Goal: Information Seeking & Learning: Find specific fact

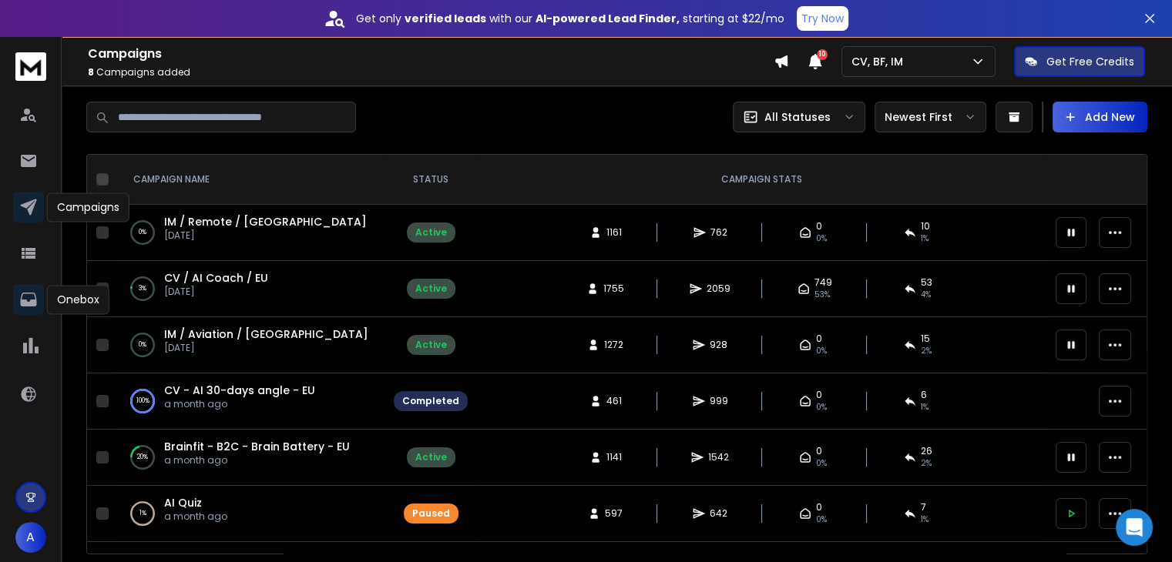
drag, startPoint x: 25, startPoint y: 283, endPoint x: 25, endPoint y: 293, distance: 10.0
click at [24, 287] on div at bounding box center [30, 257] width 35 height 317
click at [25, 294] on icon at bounding box center [28, 299] width 18 height 18
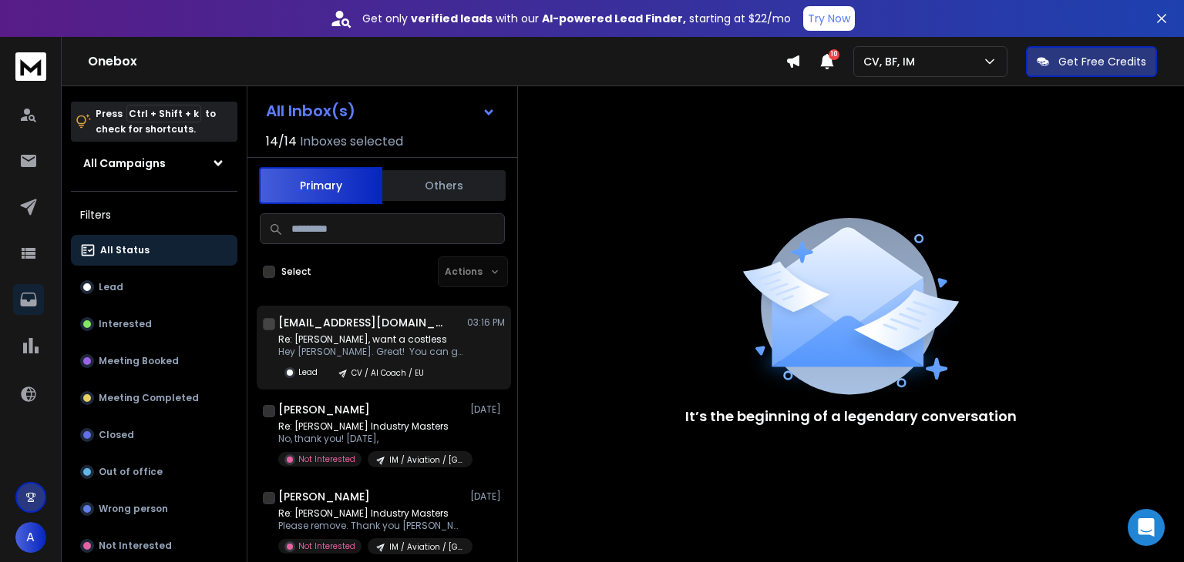
click at [377, 316] on h1 "[EMAIL_ADDRESS][DOMAIN_NAME]" at bounding box center [363, 322] width 170 height 15
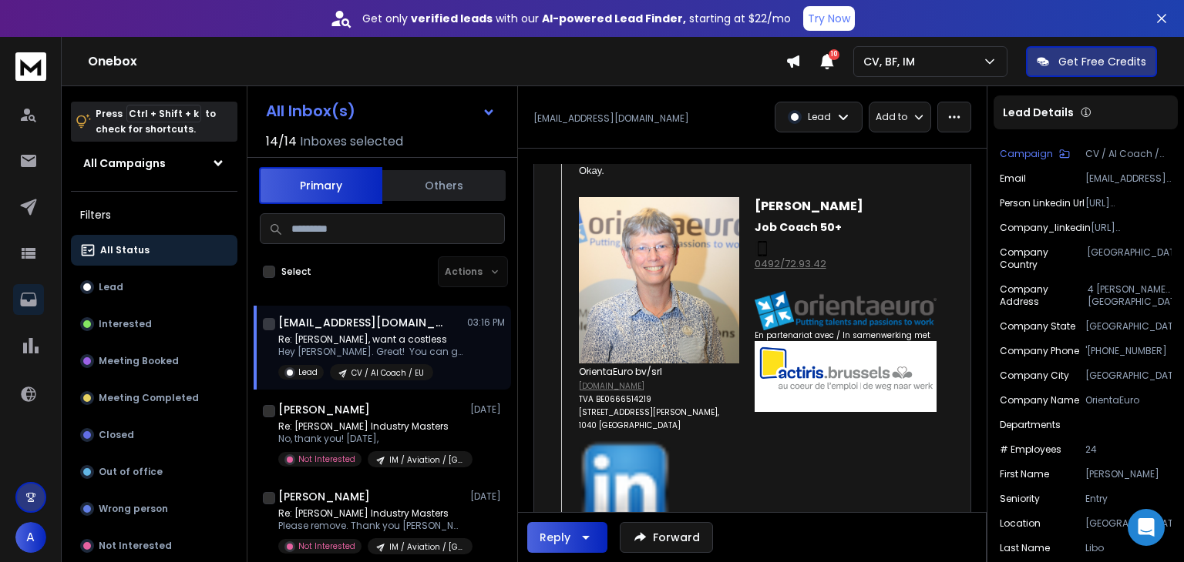
scroll to position [616, 0]
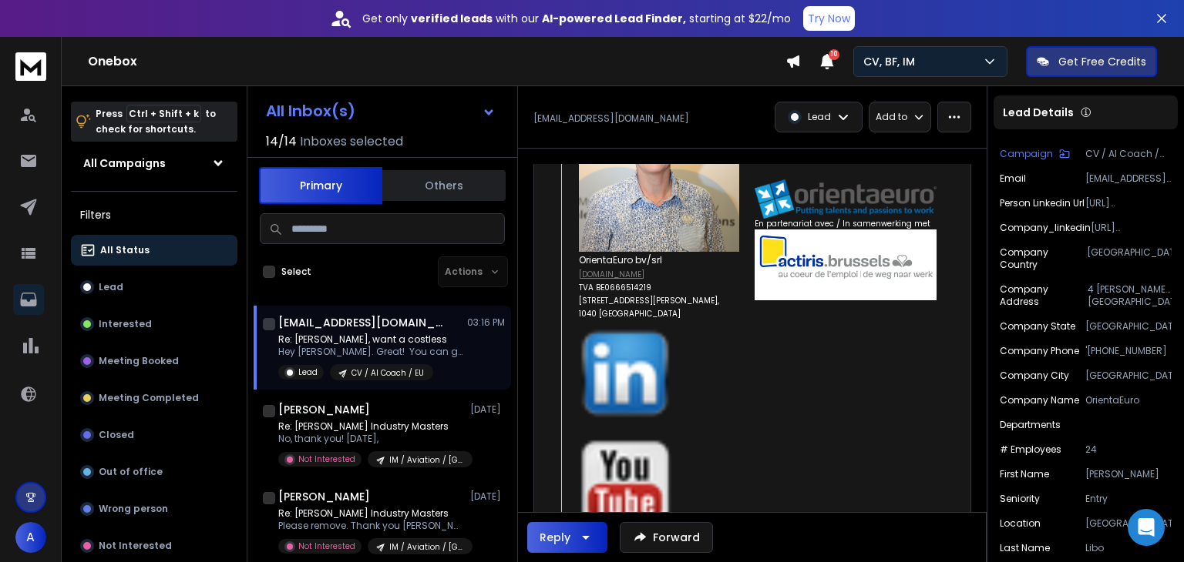
click at [886, 63] on p "CV, BF, IM" at bounding box center [892, 61] width 58 height 15
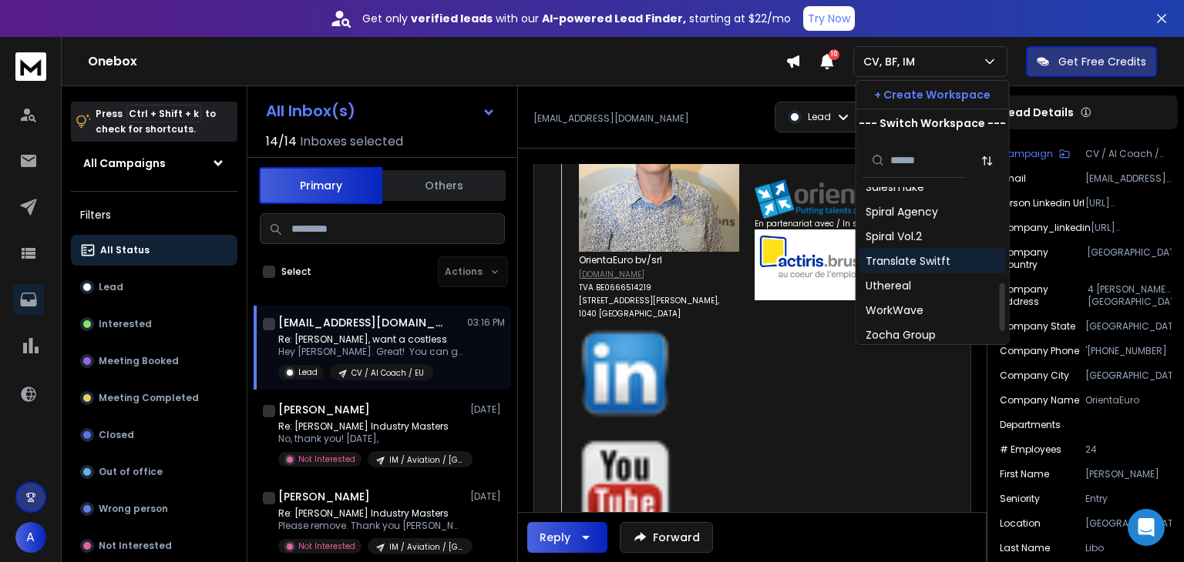
scroll to position [339, 0]
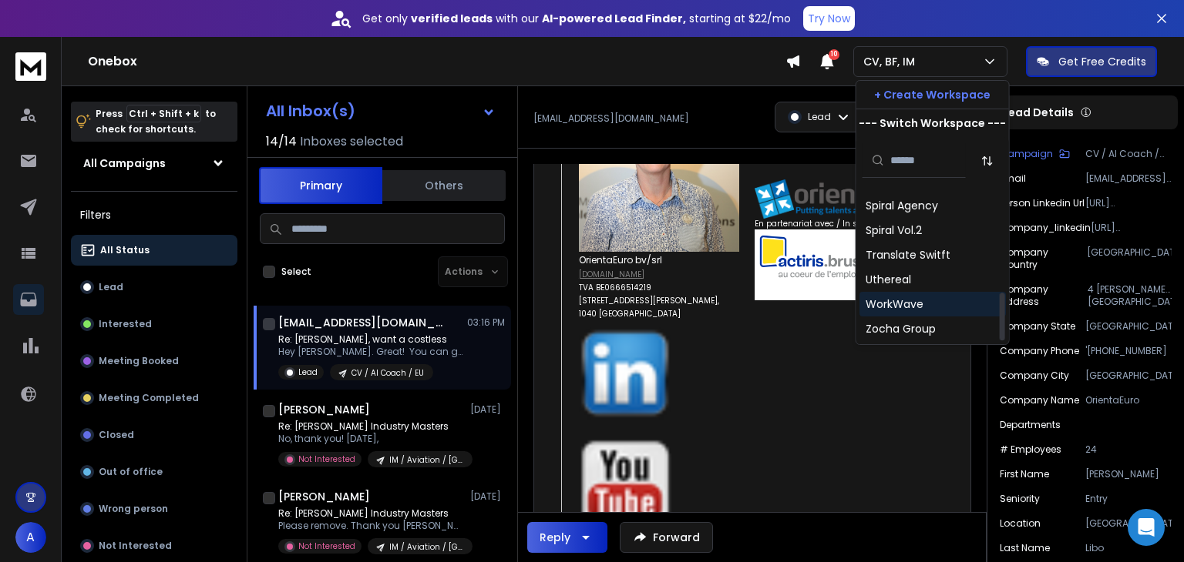
click at [915, 297] on div "WorkWave" at bounding box center [894, 304] width 58 height 15
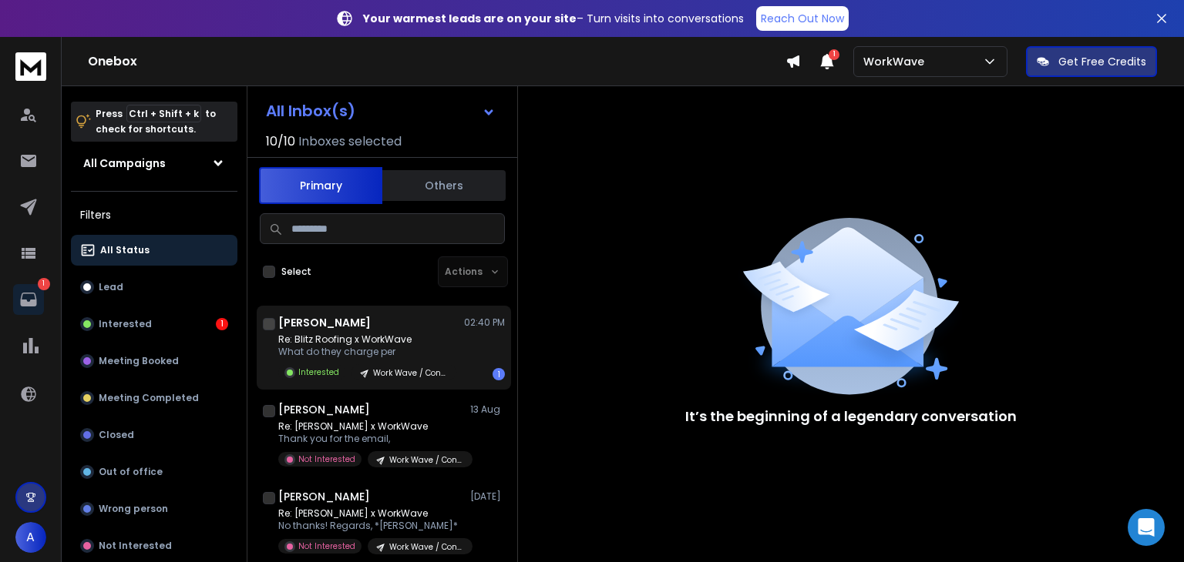
click at [391, 338] on p "Re: Blitz Roofing x WorkWave" at bounding box center [367, 340] width 178 height 12
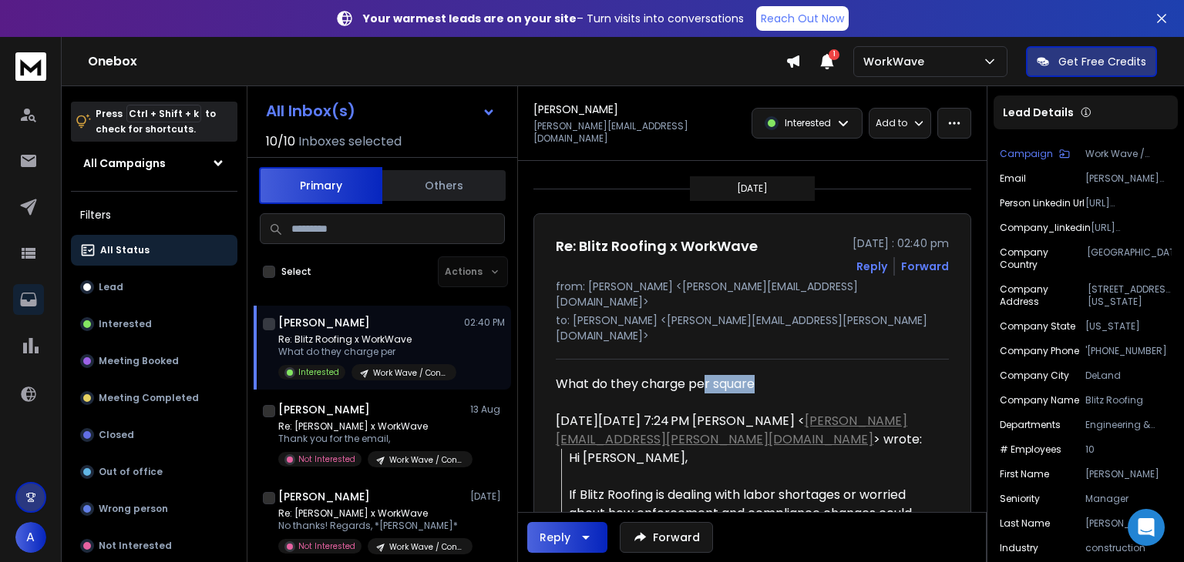
drag, startPoint x: 706, startPoint y: 340, endPoint x: 802, endPoint y: 333, distance: 96.6
click at [802, 375] on div "What do they charge per square" at bounding box center [746, 384] width 381 height 18
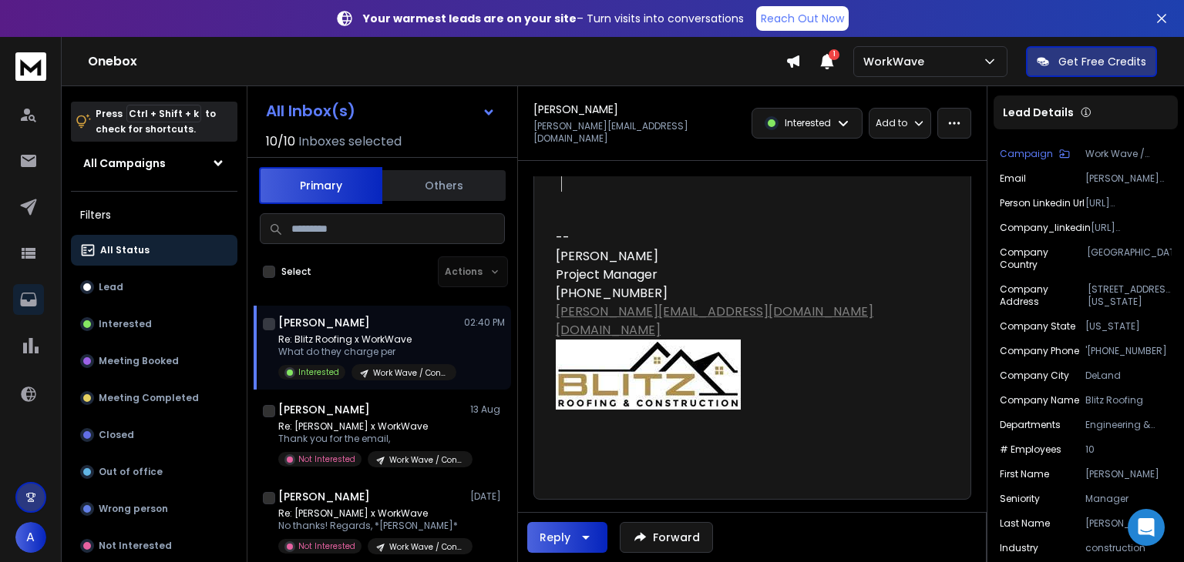
scroll to position [1208, 0]
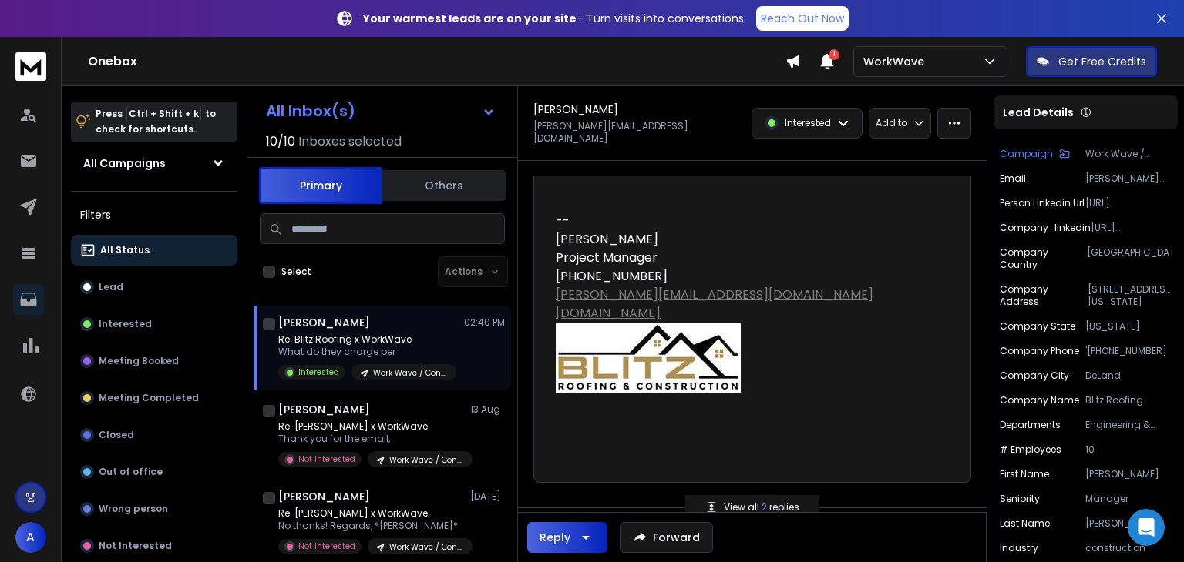
click at [771, 502] on p "View all 2 replies" at bounding box center [762, 508] width 76 height 12
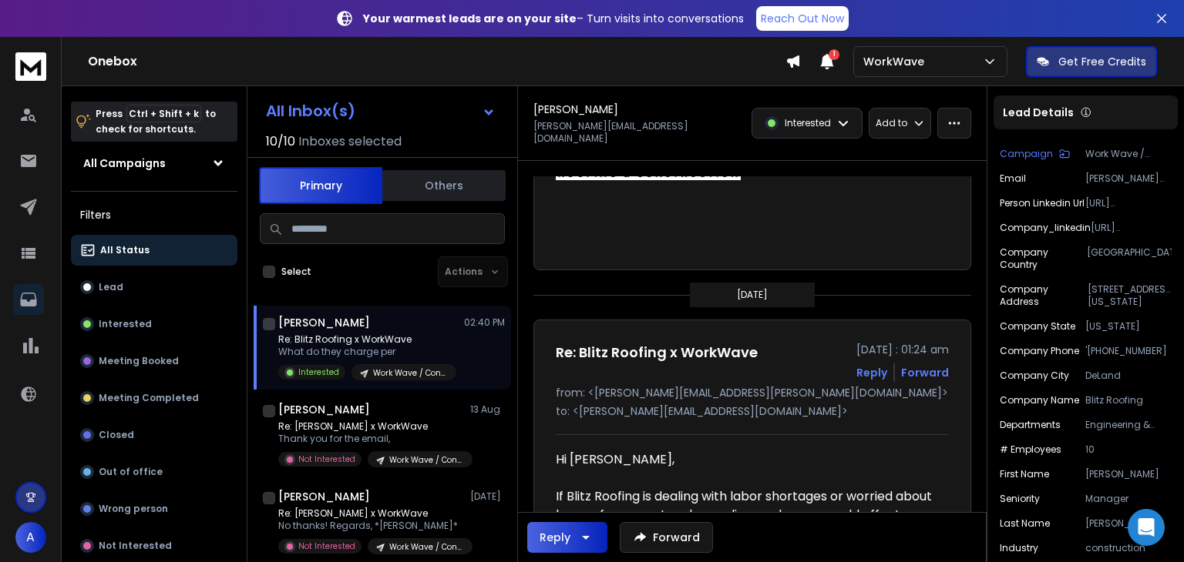
scroll to position [1652, 0]
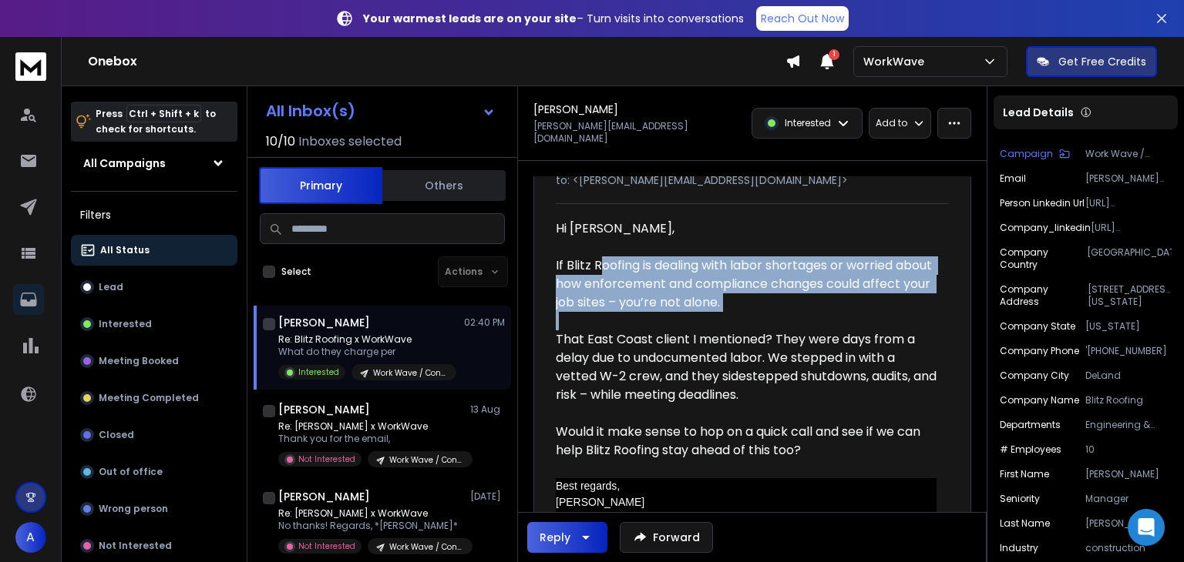
drag, startPoint x: 603, startPoint y: 226, endPoint x: 821, endPoint y: 270, distance: 222.4
click at [821, 312] on div at bounding box center [746, 321] width 381 height 18
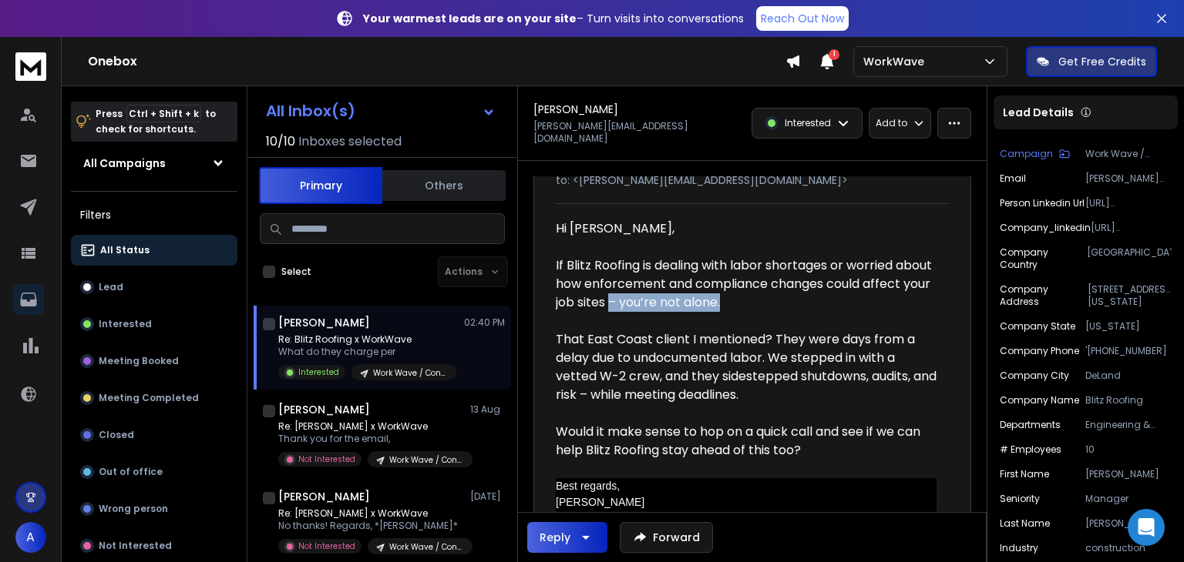
drag, startPoint x: 679, startPoint y: 253, endPoint x: 816, endPoint y: 264, distance: 137.6
click at [816, 264] on div "If Blitz Roofing is dealing with labor shortages or worried about how enforceme…" at bounding box center [746, 284] width 381 height 55
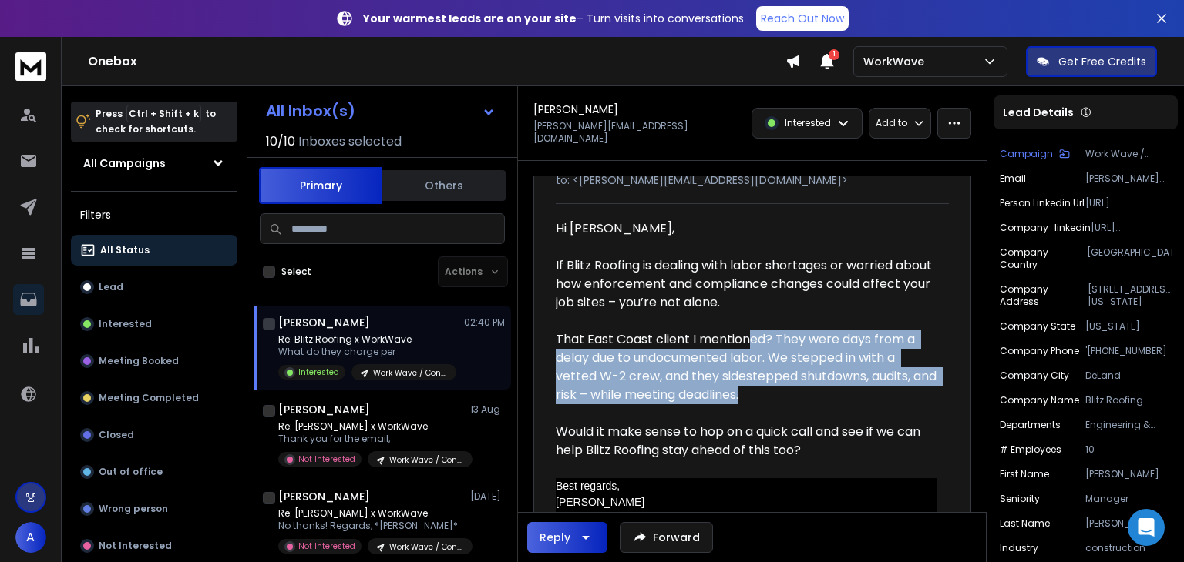
drag, startPoint x: 750, startPoint y: 298, endPoint x: 861, endPoint y: 348, distance: 121.7
click at [861, 348] on div "That East Coast client I mentioned? They were days from a delay due to undocume…" at bounding box center [746, 368] width 381 height 74
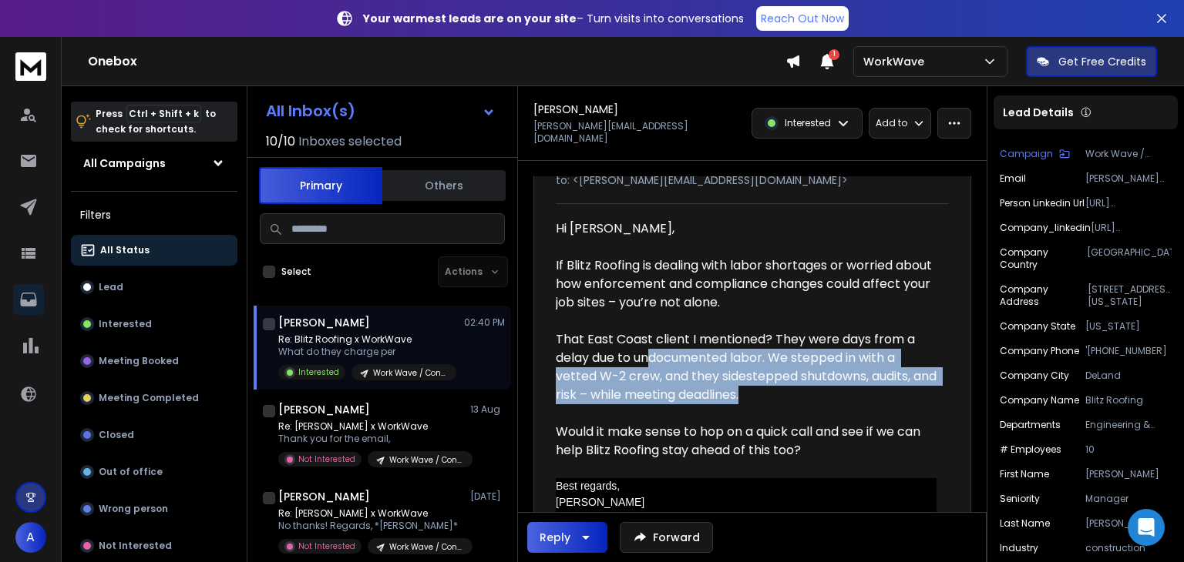
drag, startPoint x: 650, startPoint y: 315, endPoint x: 808, endPoint y: 358, distance: 162.8
click at [808, 358] on div "That East Coast client I mentioned? They were days from a delay due to undocume…" at bounding box center [746, 368] width 381 height 74
click at [820, 354] on div "That East Coast client I mentioned? They were days from a delay due to undocume…" at bounding box center [746, 368] width 381 height 74
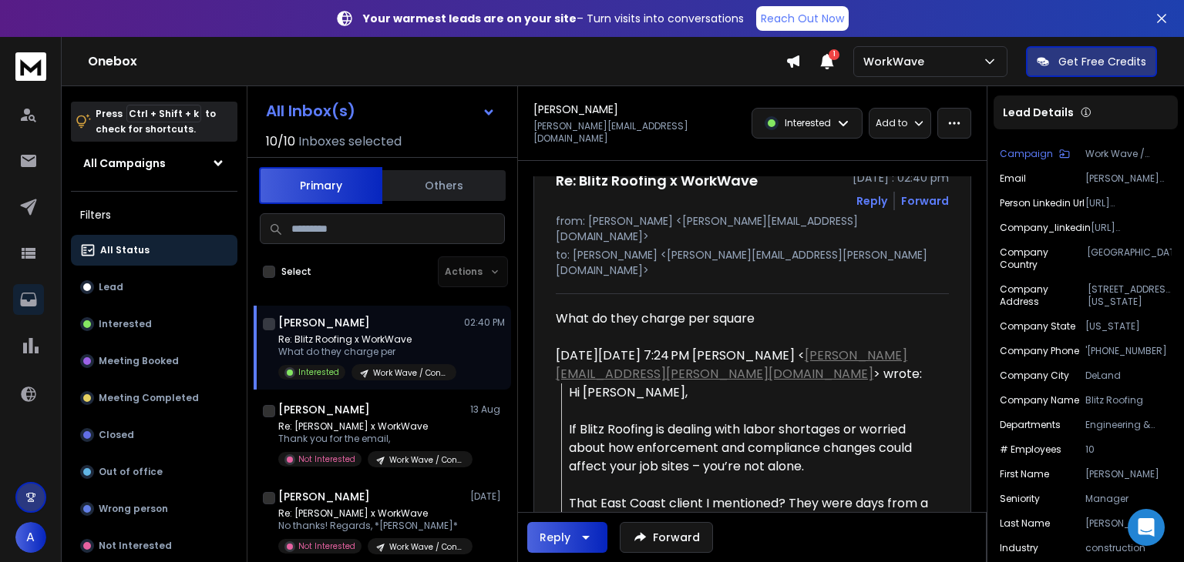
scroll to position [0, 0]
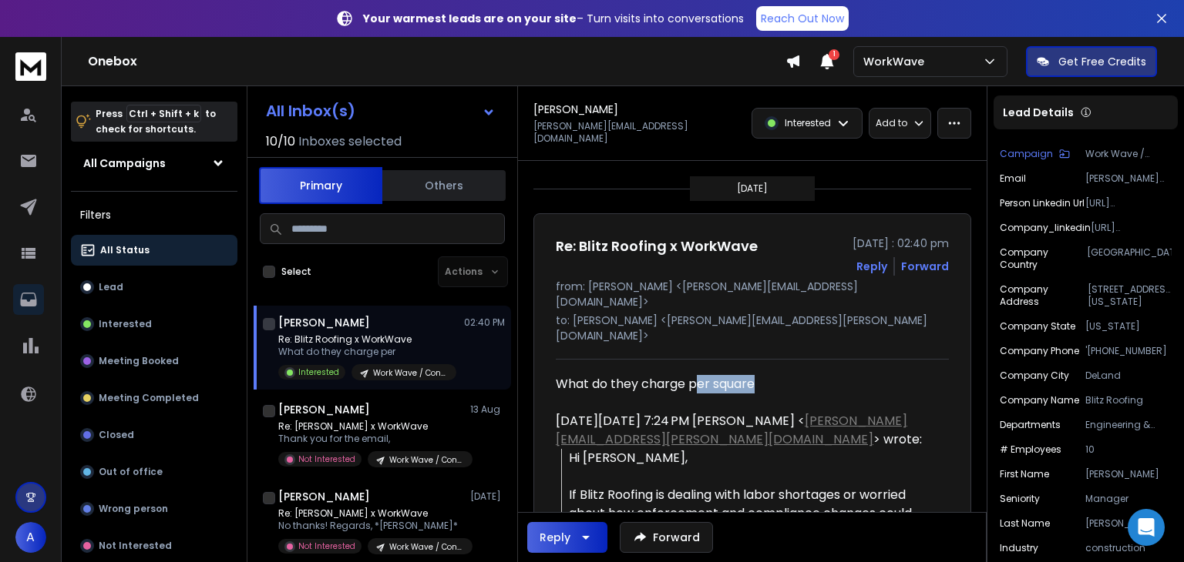
drag, startPoint x: 697, startPoint y: 345, endPoint x: 780, endPoint y: 345, distance: 82.4
click at [780, 375] on div "What do they charge per square" at bounding box center [746, 384] width 381 height 18
click at [781, 375] on div "What do they charge per square" at bounding box center [746, 384] width 381 height 18
drag, startPoint x: 555, startPoint y: 335, endPoint x: 771, endPoint y: 334, distance: 215.7
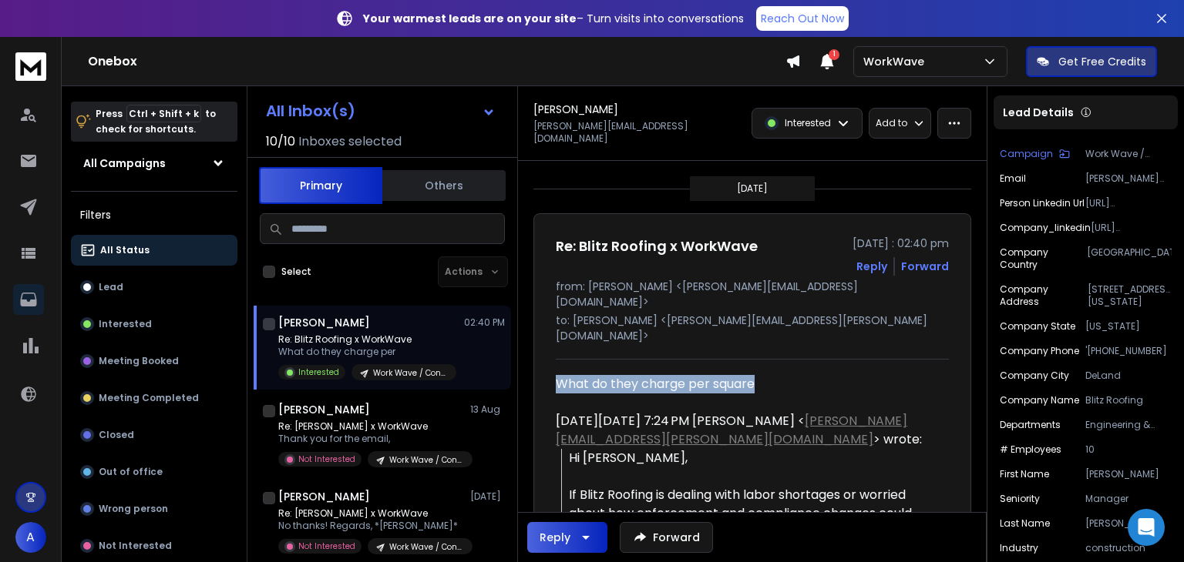
click at [771, 375] on div "What do they charge per square" at bounding box center [746, 384] width 381 height 18
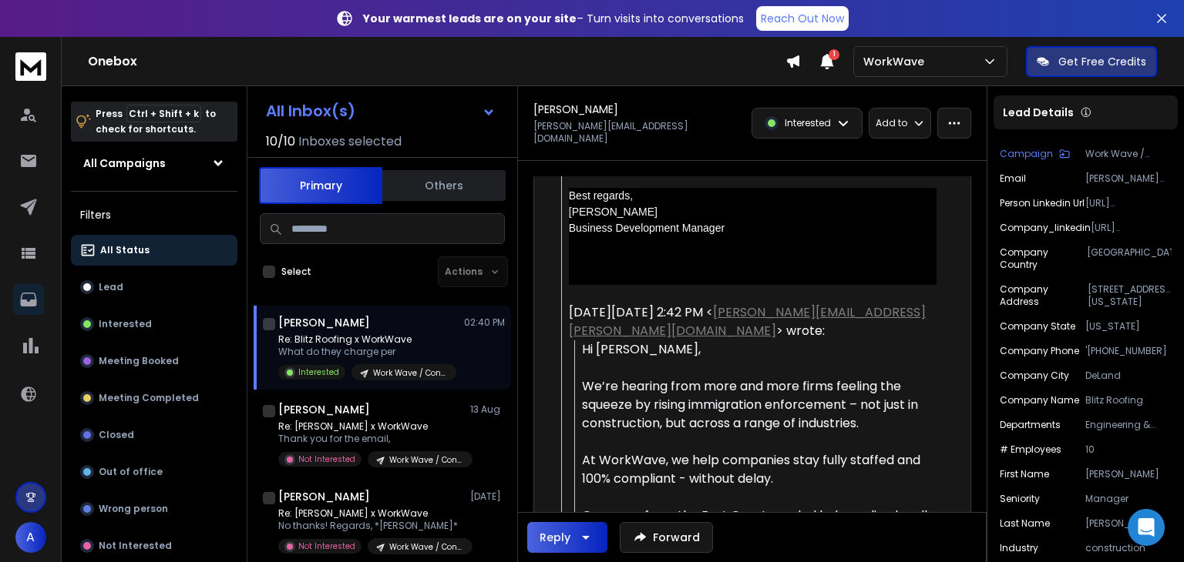
scroll to position [616, 0]
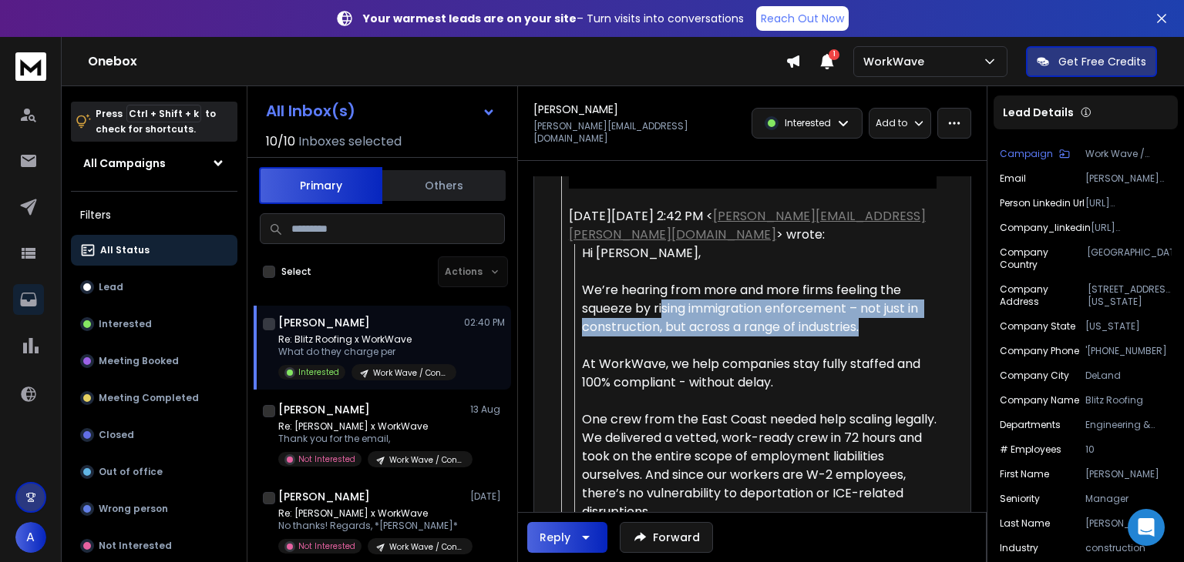
drag, startPoint x: 663, startPoint y: 266, endPoint x: 905, endPoint y: 284, distance: 241.9
click at [905, 284] on div "We’re hearing from more and more firms feeling the squeeze by rising immigratio…" at bounding box center [759, 308] width 354 height 55
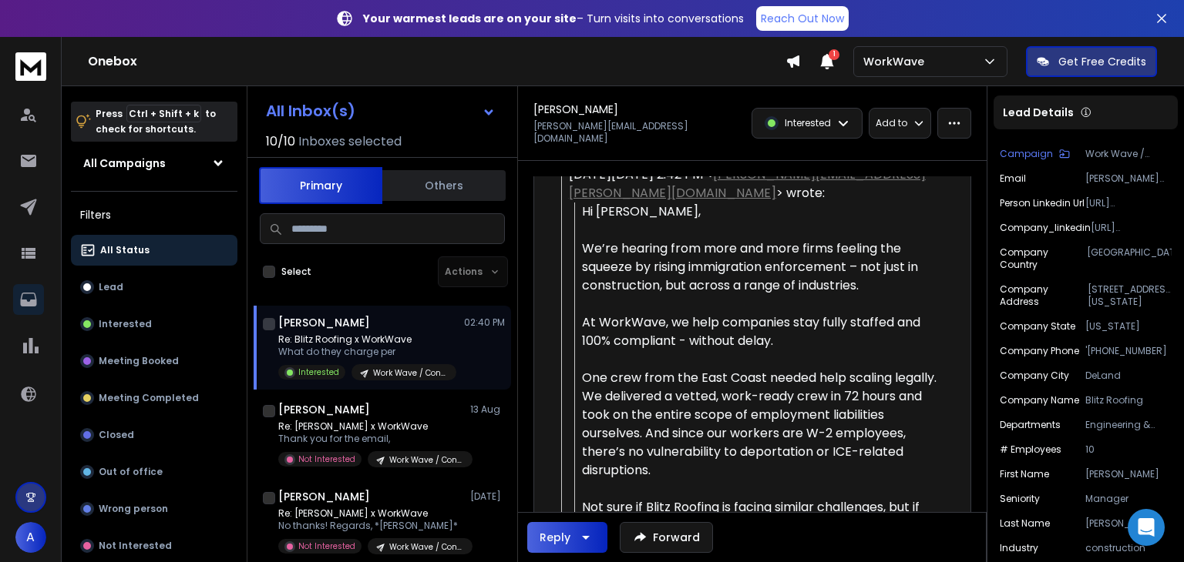
scroll to position [693, 0]
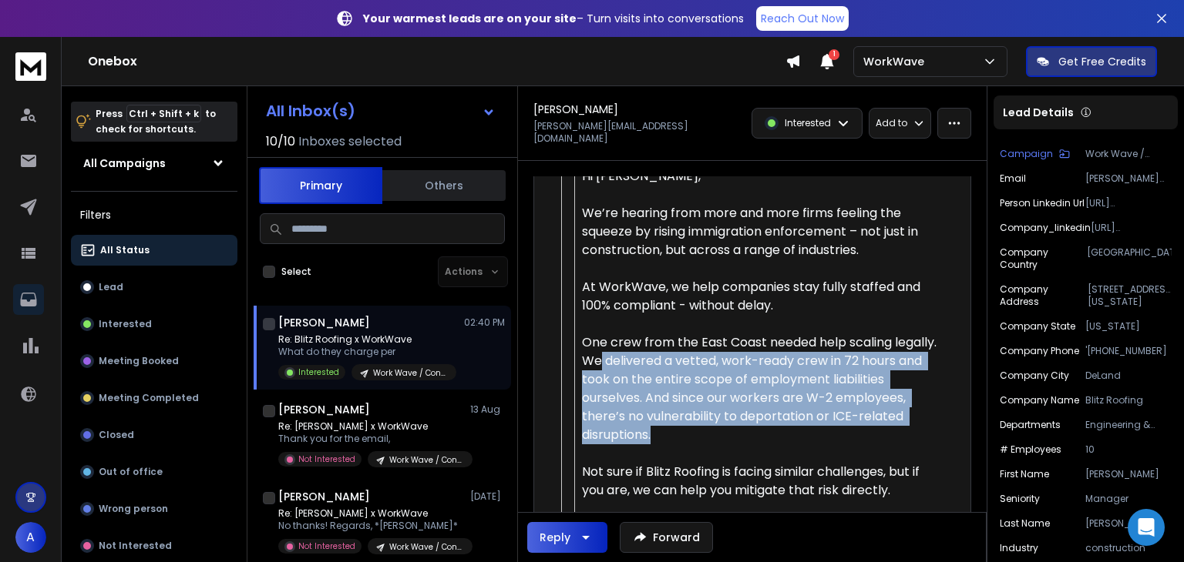
drag, startPoint x: 646, startPoint y: 314, endPoint x: 792, endPoint y: 389, distance: 164.7
click at [792, 389] on div "One crew from the East Coast needed help scaling legally. We delivered a vetted…" at bounding box center [759, 389] width 354 height 111
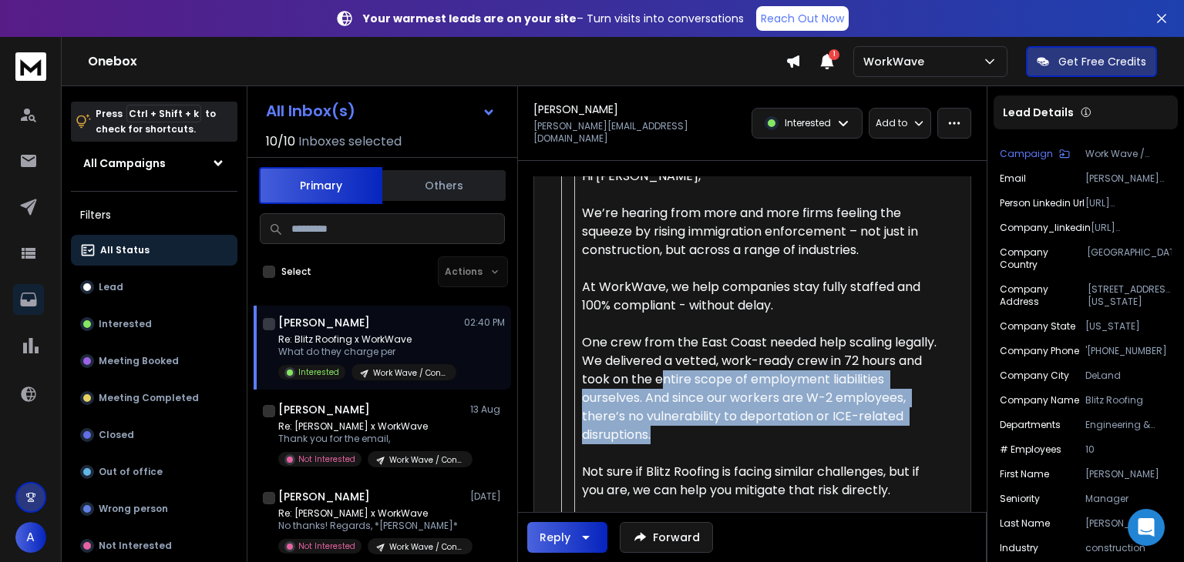
drag, startPoint x: 727, startPoint y: 333, endPoint x: 773, endPoint y: 387, distance: 71.0
click at [773, 387] on div "One crew from the East Coast needed help scaling legally. We delivered a vetted…" at bounding box center [759, 389] width 354 height 111
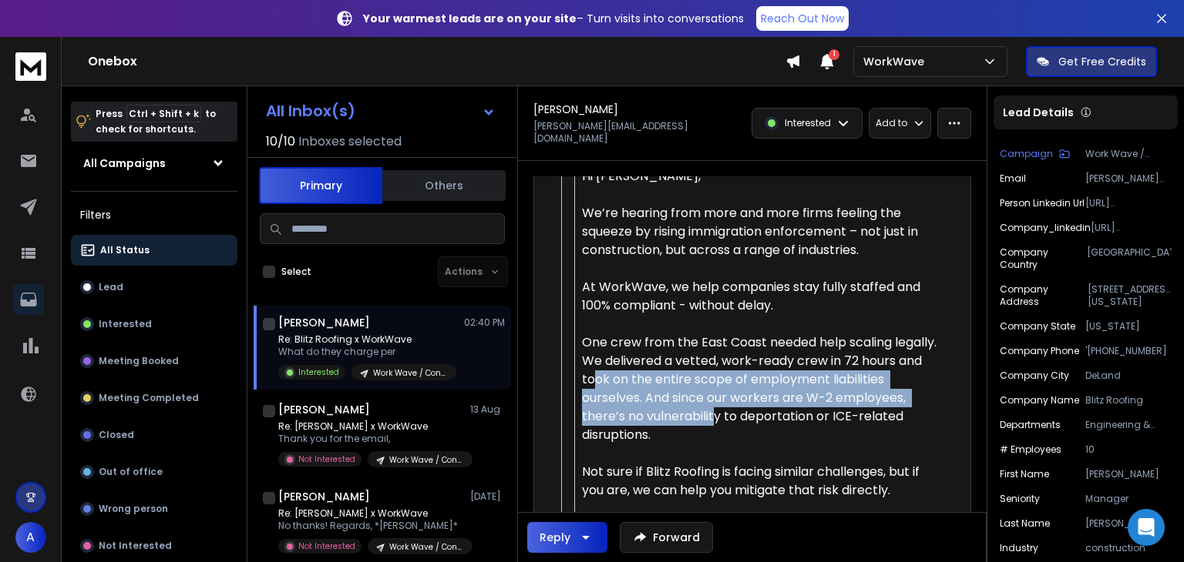
drag, startPoint x: 663, startPoint y: 344, endPoint x: 789, endPoint y: 382, distance: 131.9
click at [789, 382] on div "One crew from the East Coast needed help scaling legally. We delivered a vetted…" at bounding box center [759, 389] width 354 height 111
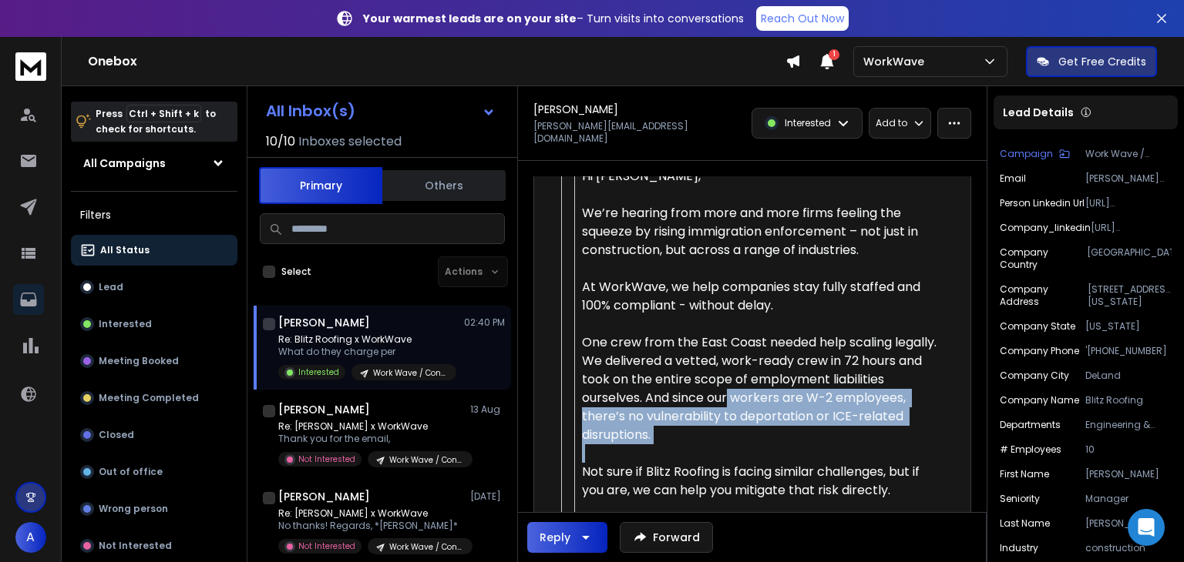
drag, startPoint x: 786, startPoint y: 361, endPoint x: 796, endPoint y: 410, distance: 49.6
click at [796, 410] on div "Hi Palmer, We’re hearing from more and more firms feeling the squeeze by rising…" at bounding box center [759, 419] width 354 height 504
click at [796, 445] on div at bounding box center [759, 454] width 354 height 18
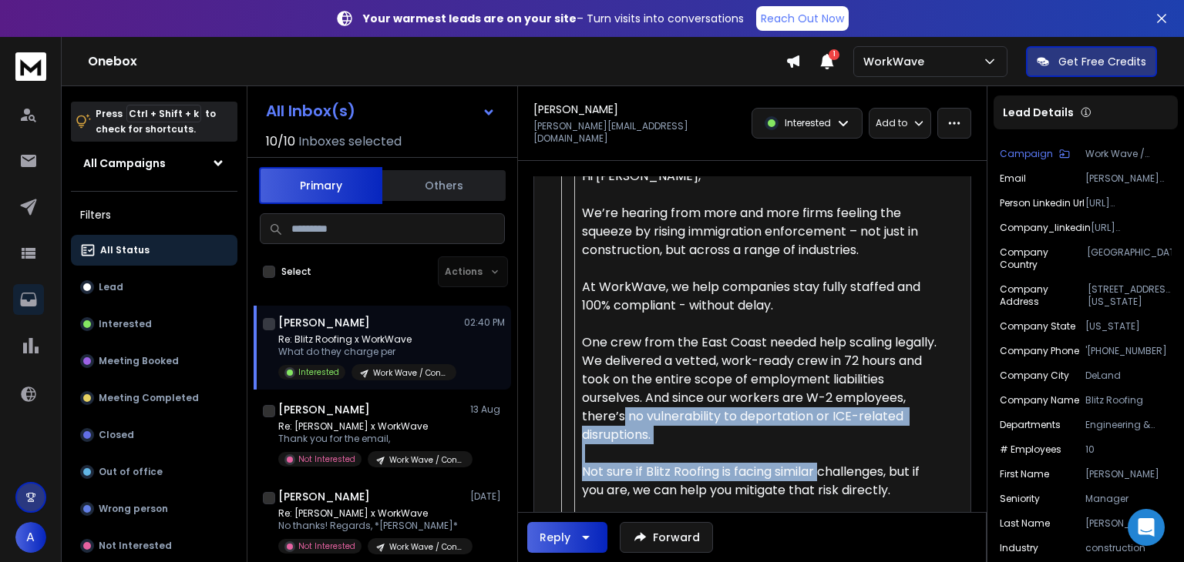
drag, startPoint x: 767, startPoint y: 411, endPoint x: 824, endPoint y: 438, distance: 62.7
click at [824, 438] on div "Hi Palmer, We’re hearing from more and more firms feeling the squeeze by rising…" at bounding box center [759, 419] width 354 height 504
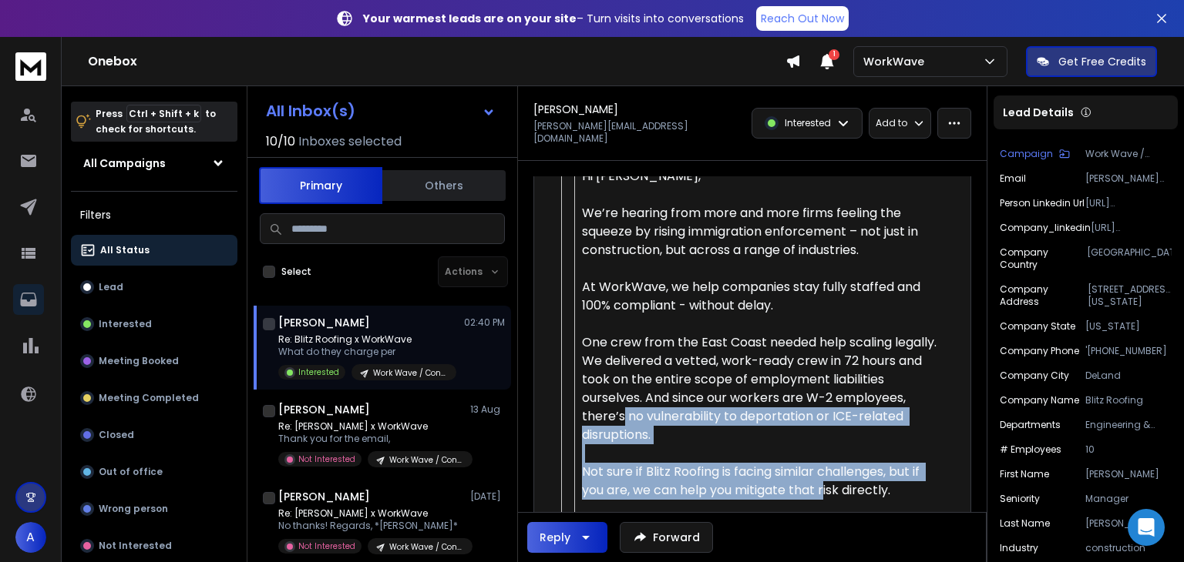
click at [824, 463] on div "Not sure if Blitz Roofing is facing similar challenges, but if you are, we can …" at bounding box center [759, 481] width 354 height 37
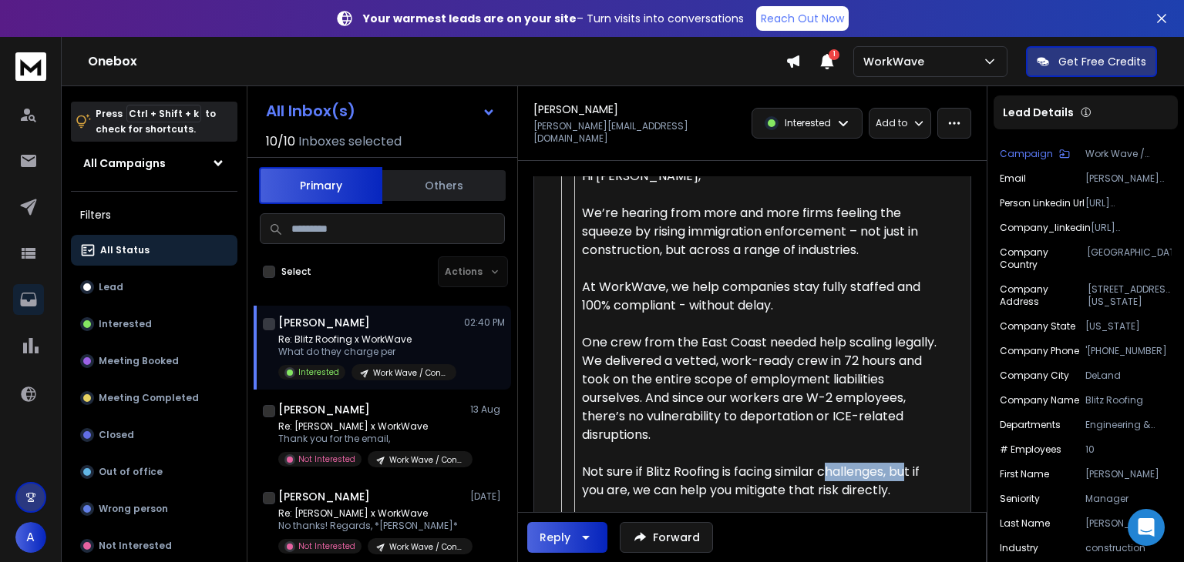
drag, startPoint x: 826, startPoint y: 421, endPoint x: 909, endPoint y: 438, distance: 84.9
click at [909, 463] on div "Not sure if Blitz Roofing is facing similar challenges, but if you are, we can …" at bounding box center [759, 481] width 354 height 37
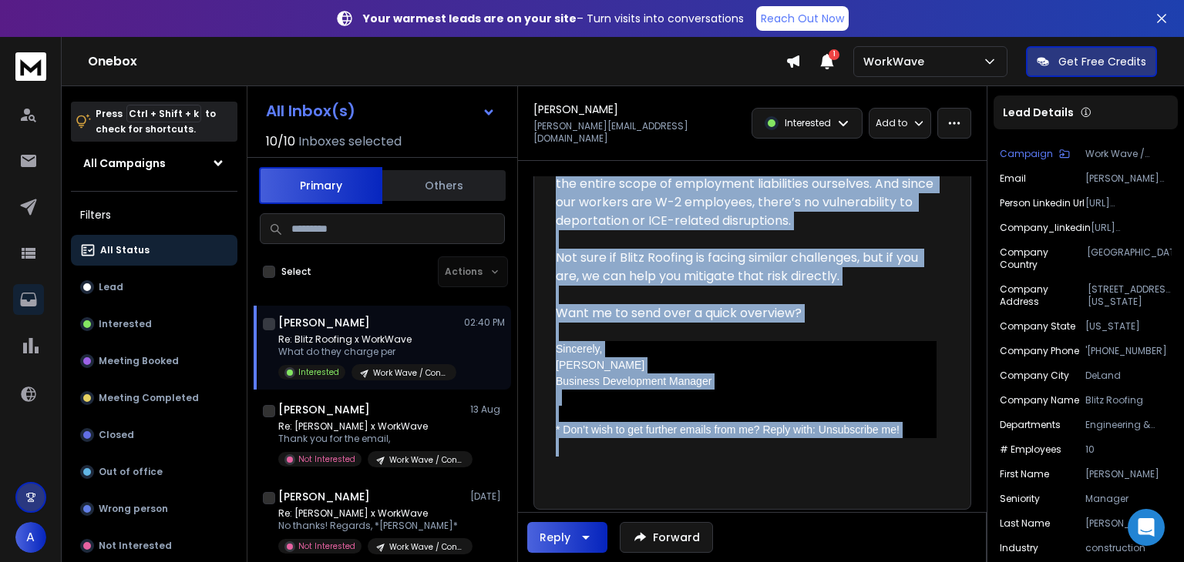
scroll to position [3039, 0]
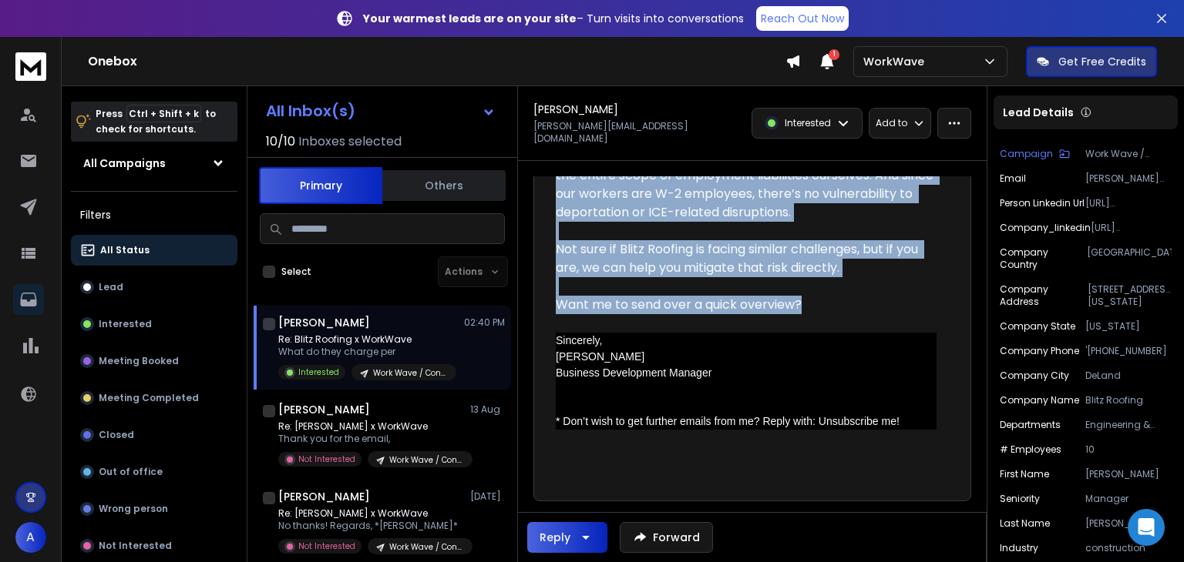
drag, startPoint x: 554, startPoint y: 232, endPoint x: 824, endPoint y: 276, distance: 274.0
copy div "Re: Blitz Roofing x WorkWave 19 August 2025 : 02:40 pm Reply Forward from: Palm…"
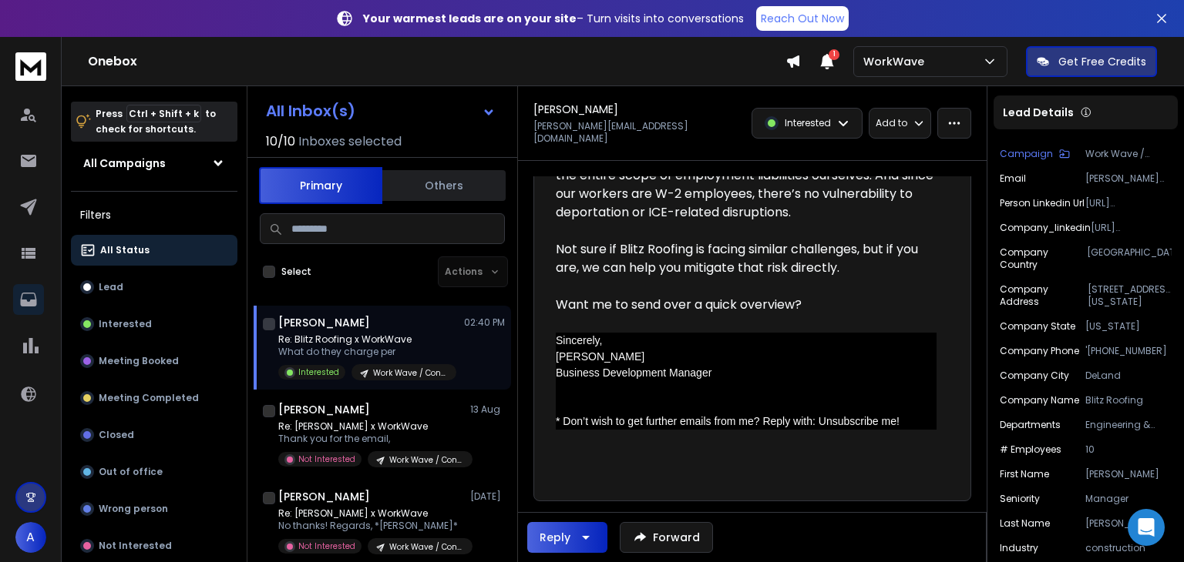
click at [743, 363] on div "Tyler Morgan Business Development Manager" at bounding box center [746, 373] width 381 height 49
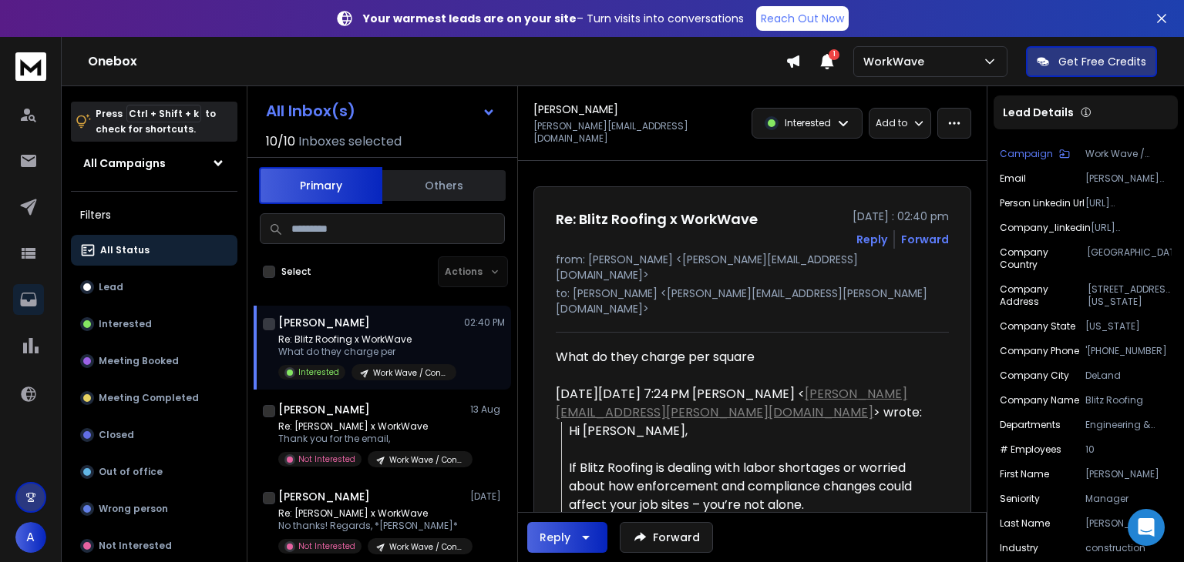
scroll to position [0, 0]
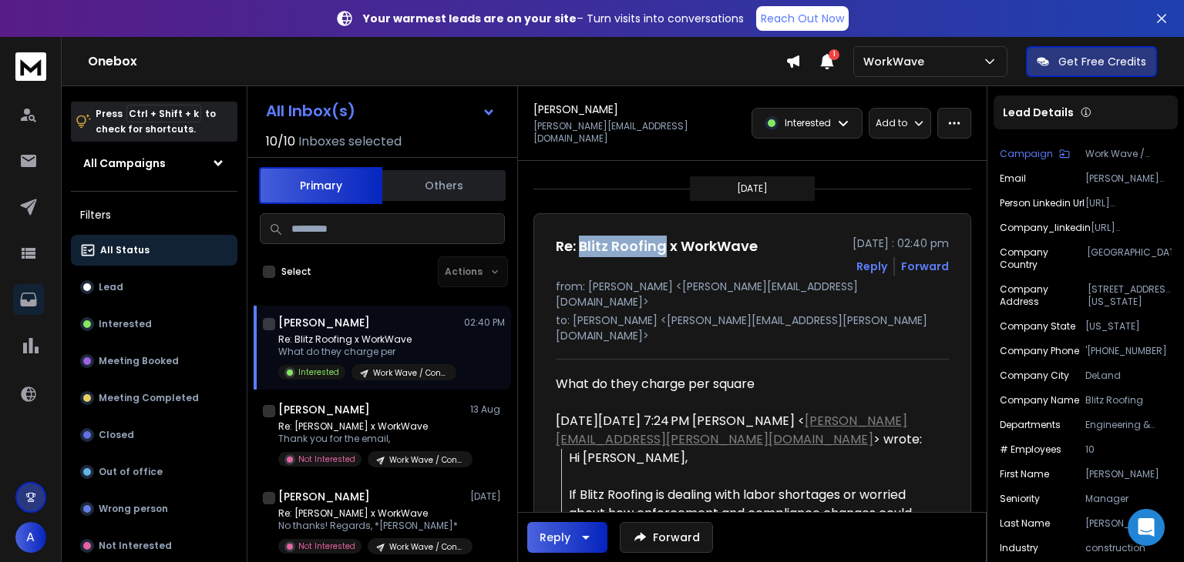
drag, startPoint x: 580, startPoint y: 232, endPoint x: 663, endPoint y: 230, distance: 82.5
click at [663, 236] on h1 "Re: Blitz Roofing x WorkWave" at bounding box center [657, 247] width 202 height 22
copy h1 "Blitz Roofing"
click at [875, 64] on p "WorkWave" at bounding box center [896, 61] width 67 height 15
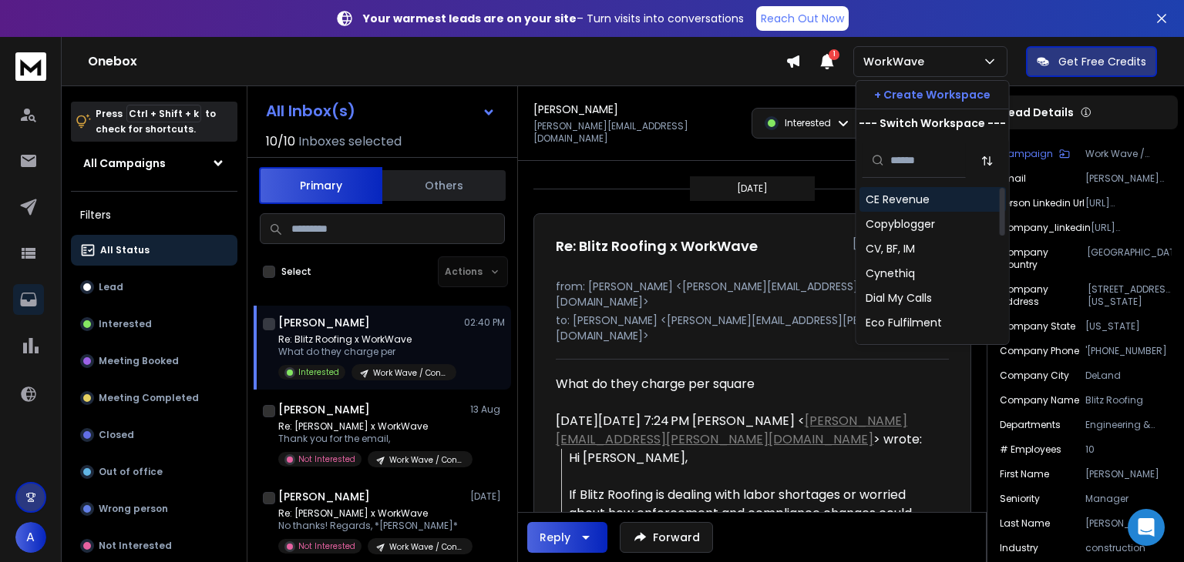
scroll to position [154, 0]
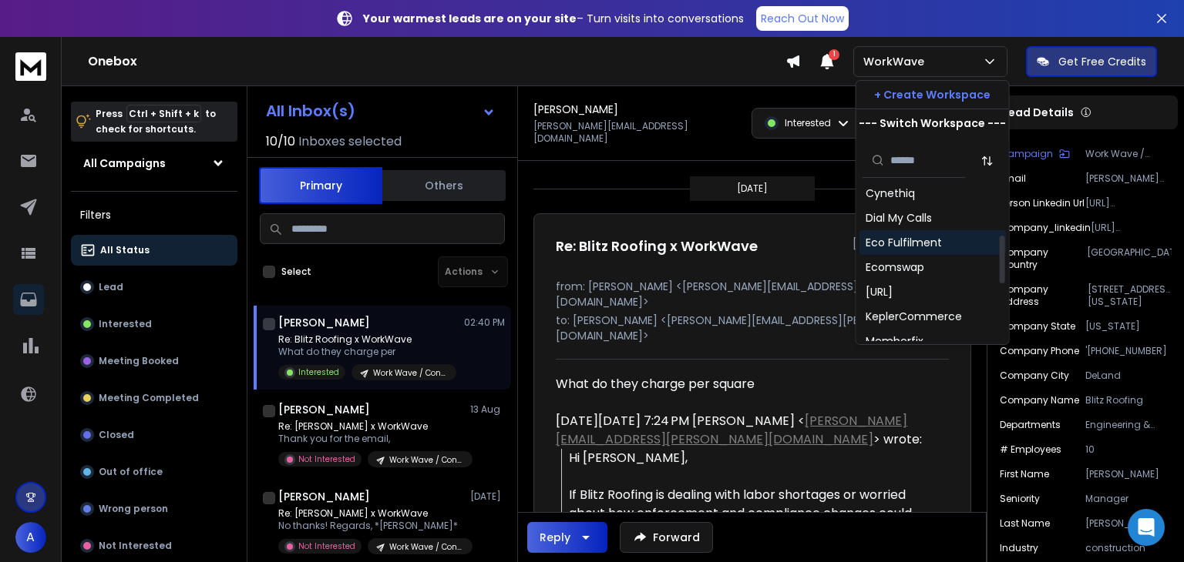
click at [921, 247] on div "Eco Fulfilment" at bounding box center [903, 242] width 76 height 15
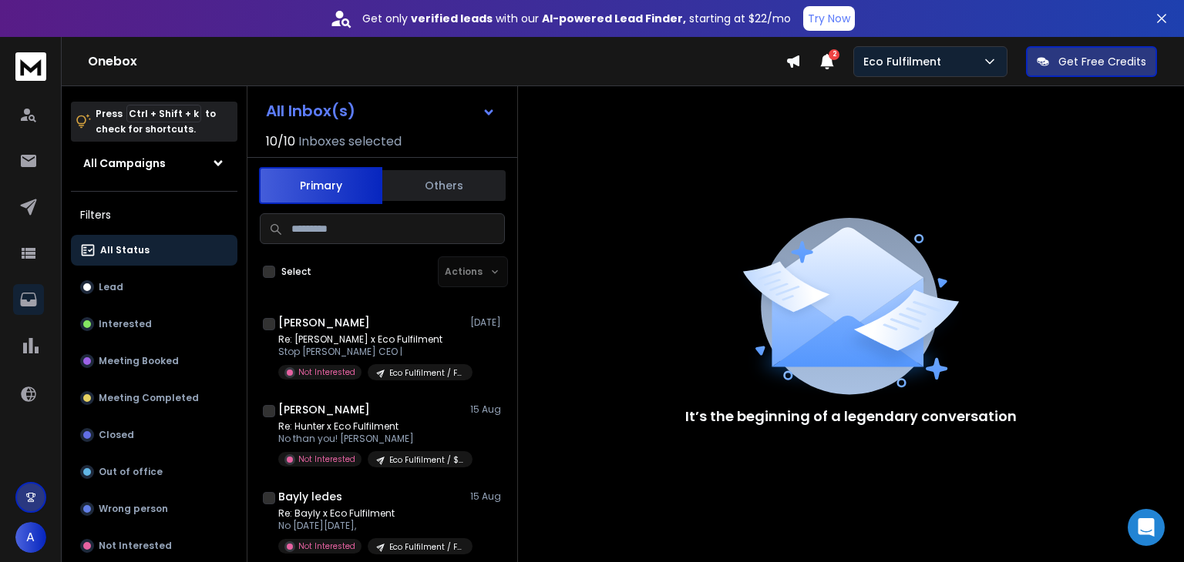
click at [928, 62] on p "Eco Fulfilment" at bounding box center [905, 61] width 84 height 15
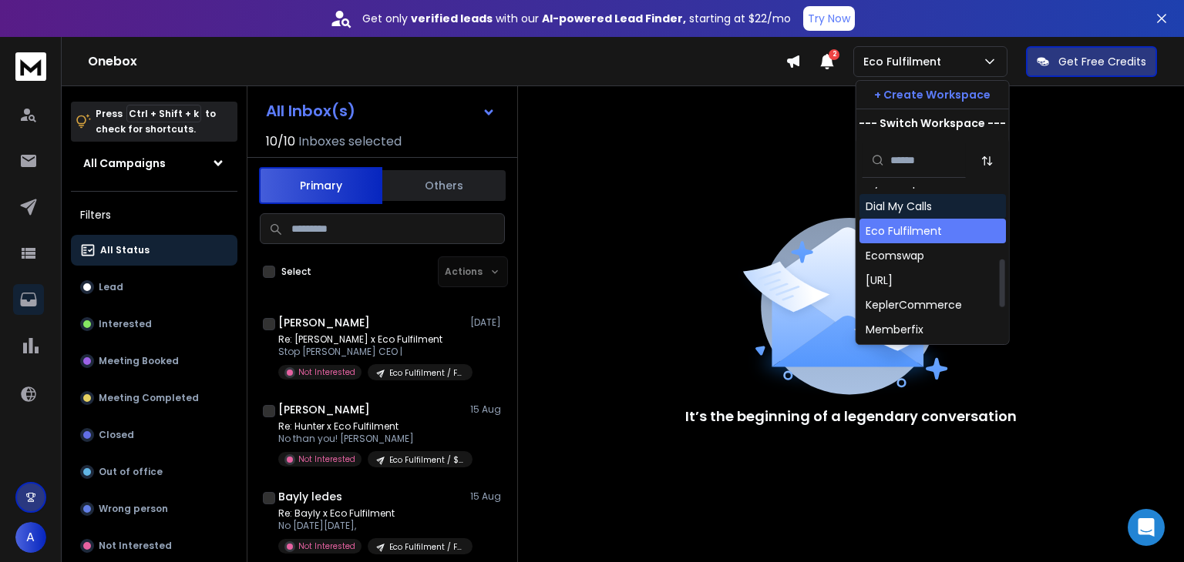
scroll to position [231, 0]
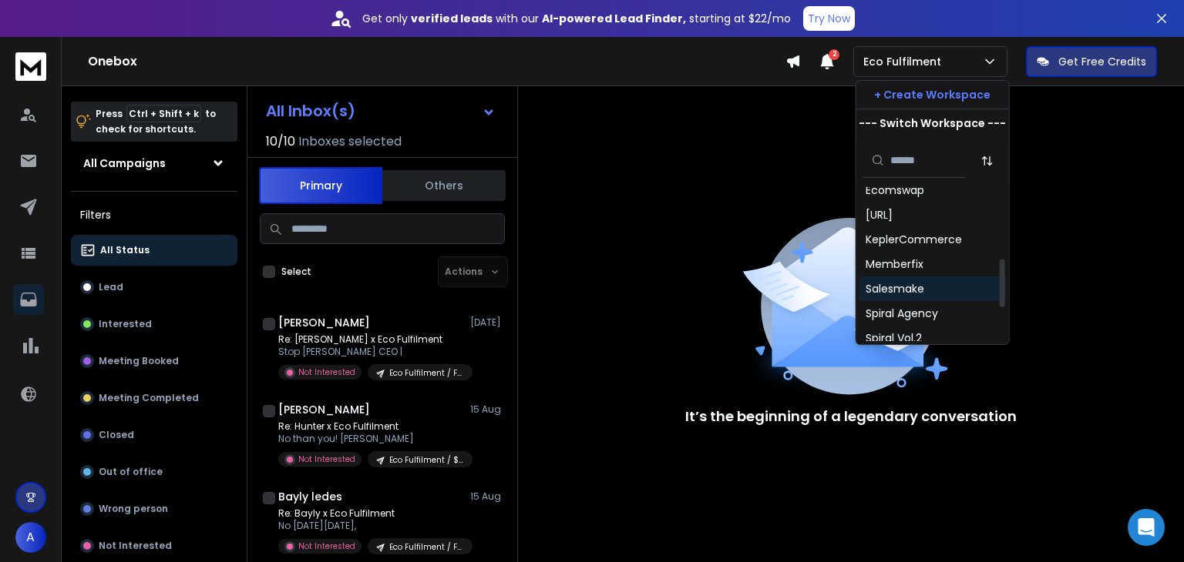
click at [912, 282] on div "Salesmake" at bounding box center [894, 288] width 59 height 15
